Goal: Task Accomplishment & Management: Use online tool/utility

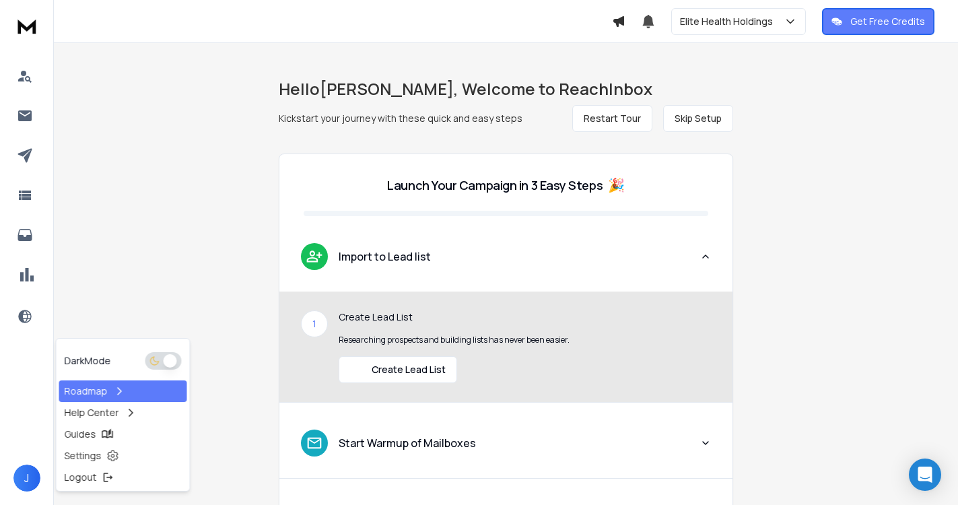
scroll to position [85, 0]
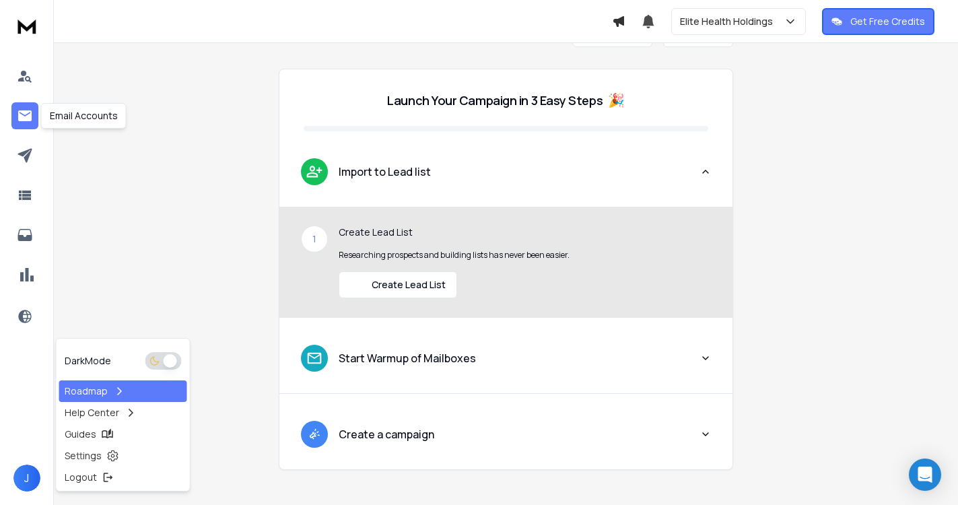
click at [28, 107] on link at bounding box center [24, 115] width 27 height 27
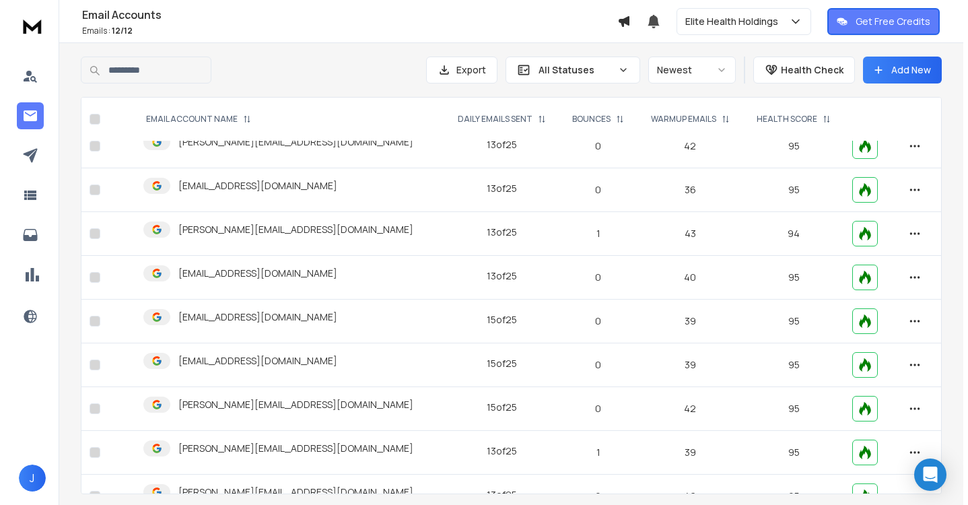
scroll to position [183, 0]
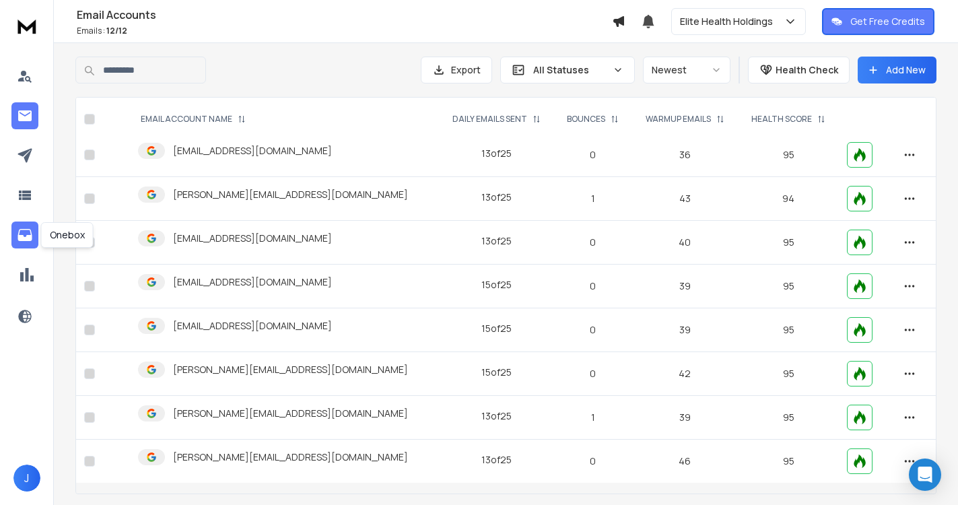
click at [30, 242] on icon at bounding box center [25, 235] width 16 height 16
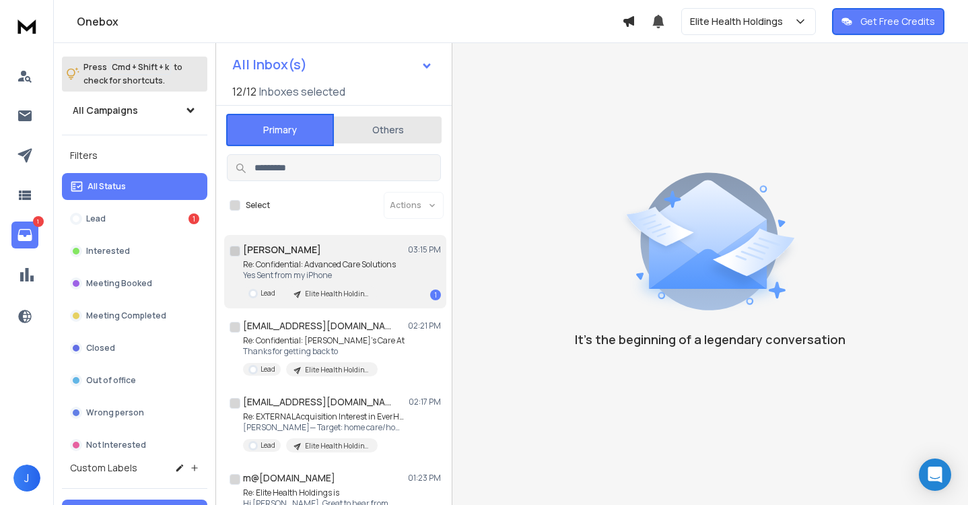
click at [378, 265] on p "Re: Confidential: Advanced Care Solutions" at bounding box center [319, 264] width 153 height 11
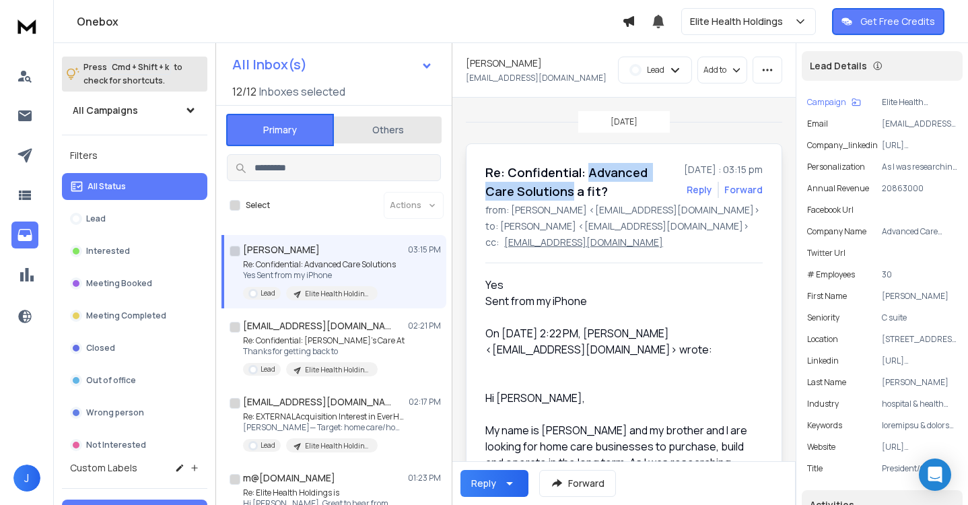
drag, startPoint x: 483, startPoint y: 189, endPoint x: 541, endPoint y: 216, distance: 63.8
copy h1 "Advanced Care Solutions"
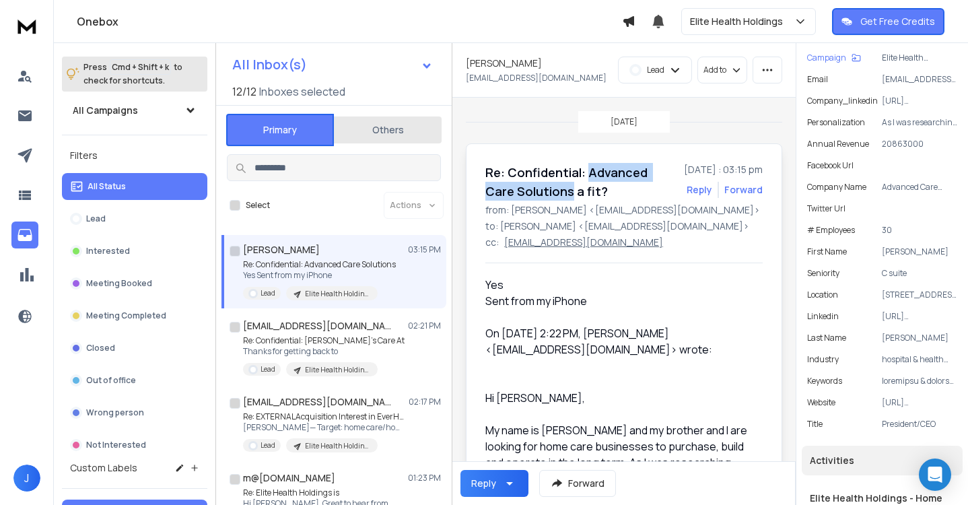
scroll to position [45, 0]
click at [913, 294] on p "[STREET_ADDRESS][US_STATE]" at bounding box center [919, 294] width 75 height 11
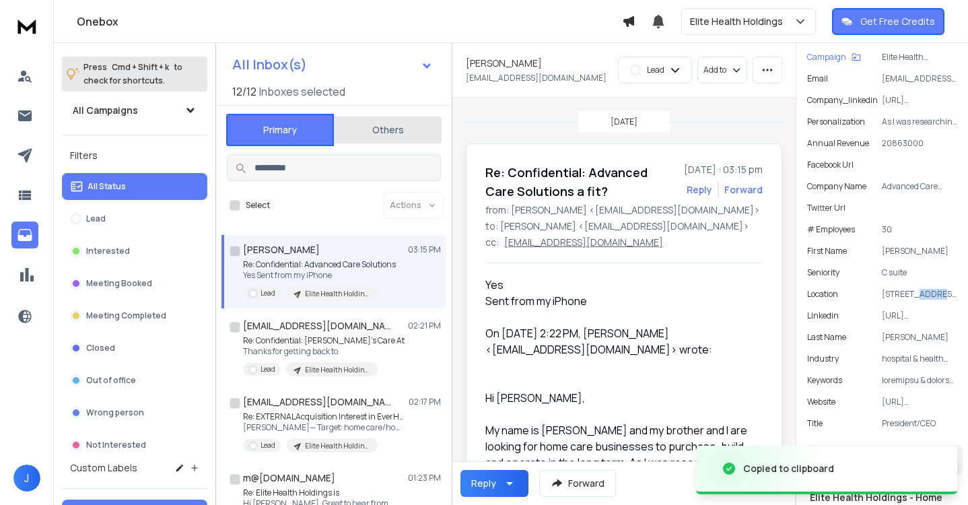
click at [913, 294] on p "[STREET_ADDRESS][US_STATE]" at bounding box center [919, 294] width 75 height 11
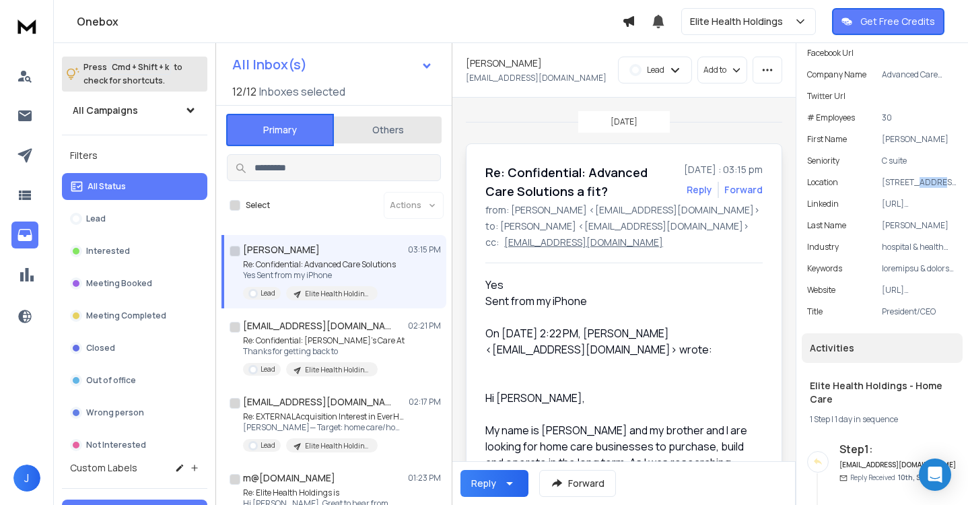
scroll to position [155, 0]
click at [913, 188] on p "[STREET_ADDRESS][US_STATE]" at bounding box center [919, 184] width 75 height 11
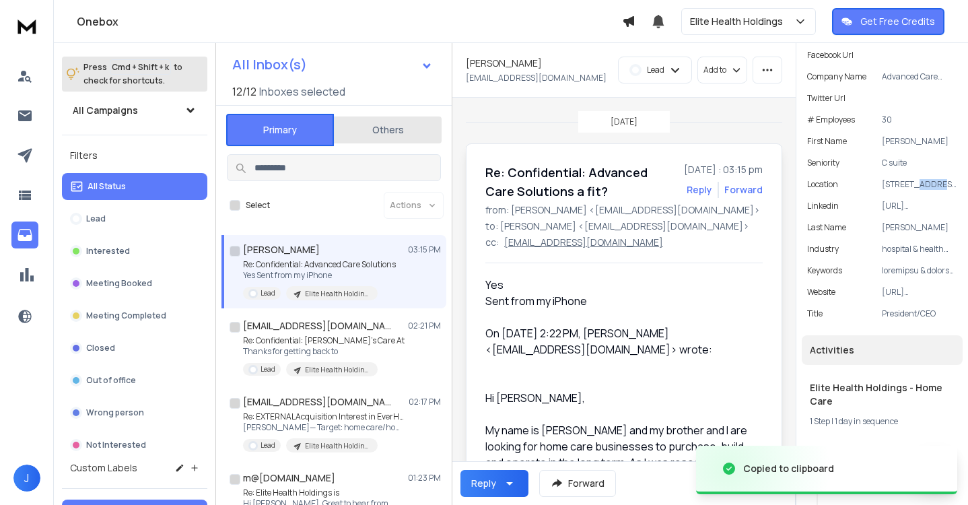
click at [913, 188] on p "[STREET_ADDRESS][US_STATE]" at bounding box center [919, 184] width 75 height 11
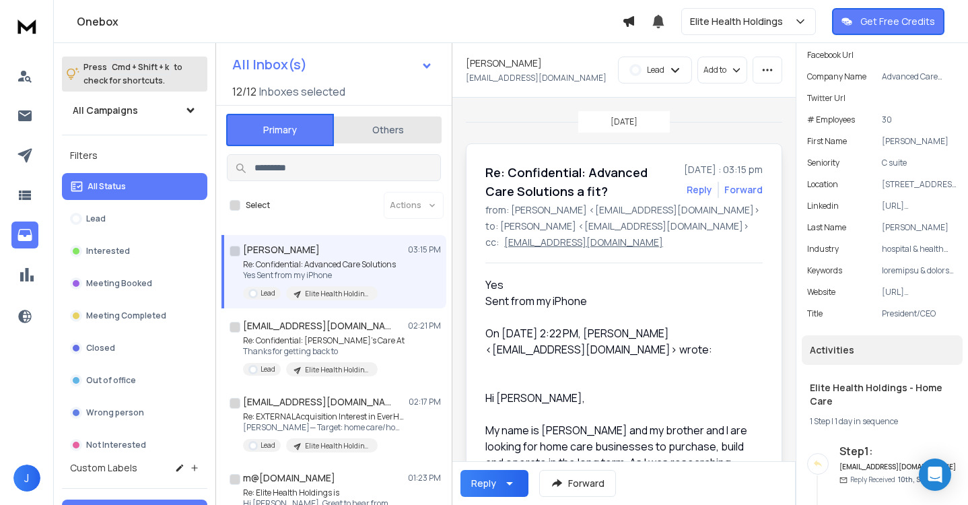
click at [919, 295] on p "[URL][DOMAIN_NAME]" at bounding box center [919, 292] width 75 height 11
